Goal: Find specific page/section: Find specific page/section

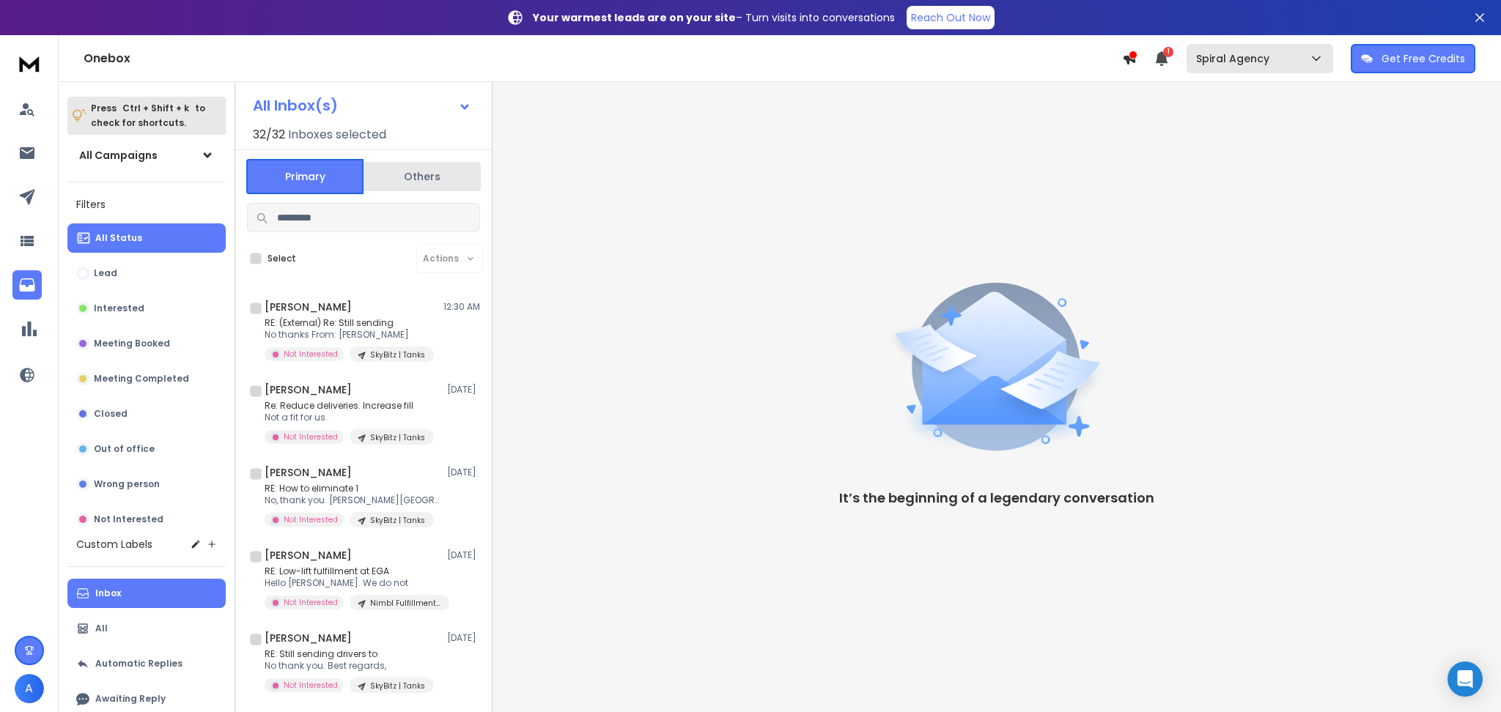
click at [1287, 70] on button "Spiral Agency" at bounding box center [1259, 58] width 147 height 29
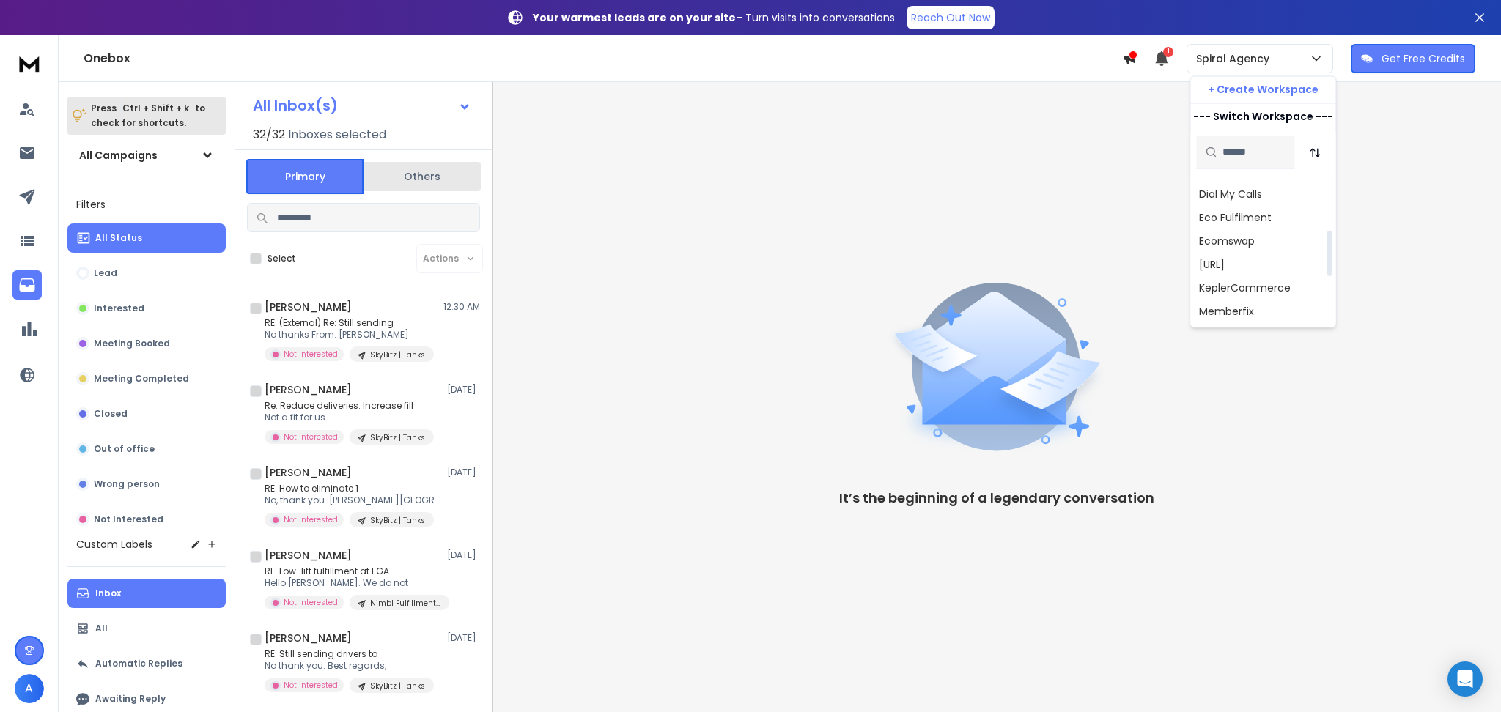
scroll to position [322, 0]
drag, startPoint x: 1328, startPoint y: 204, endPoint x: 1342, endPoint y: 328, distance: 123.9
click at [1331, 323] on div at bounding box center [1328, 300] width 5 height 45
click at [1268, 218] on div "Spiral Vol.2" at bounding box center [1262, 218] width 139 height 23
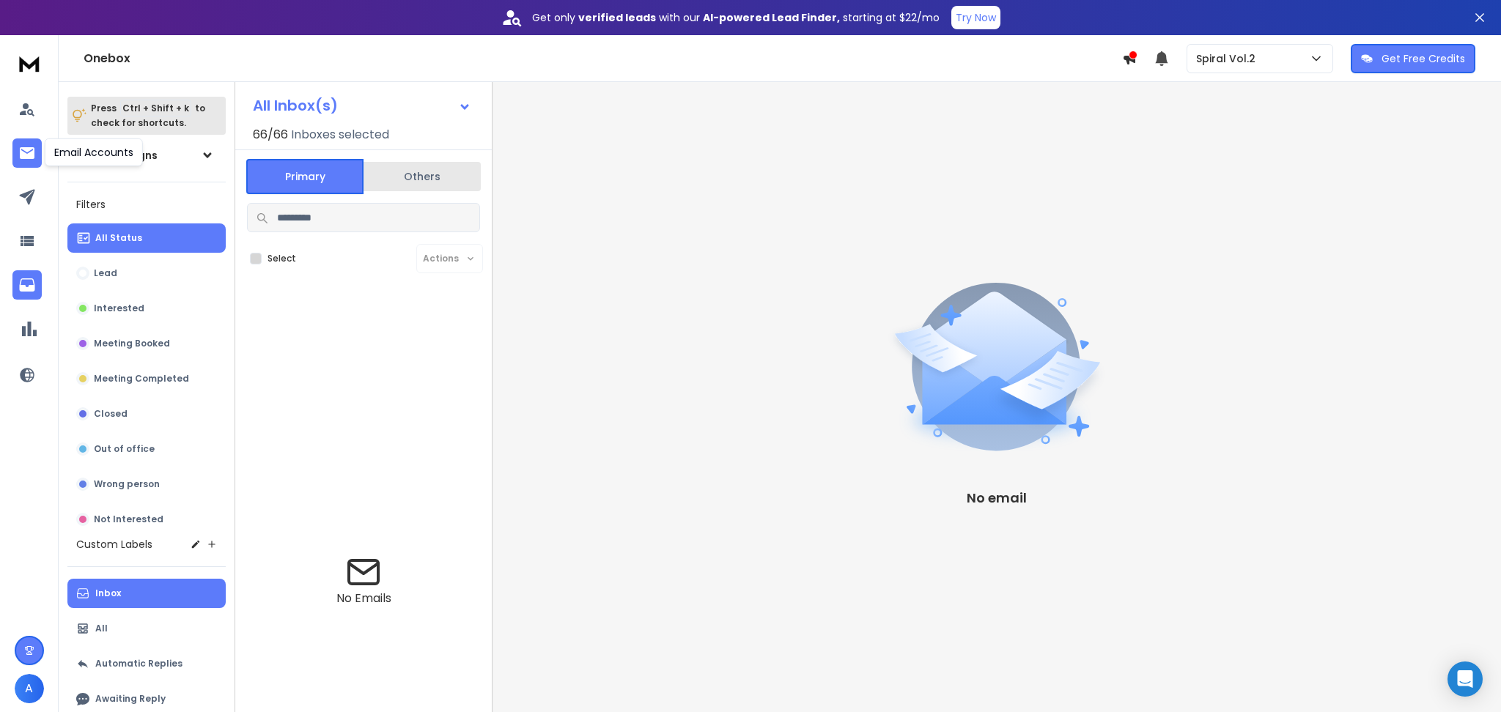
click at [21, 160] on icon at bounding box center [27, 153] width 18 height 18
